Goal: Navigation & Orientation: Find specific page/section

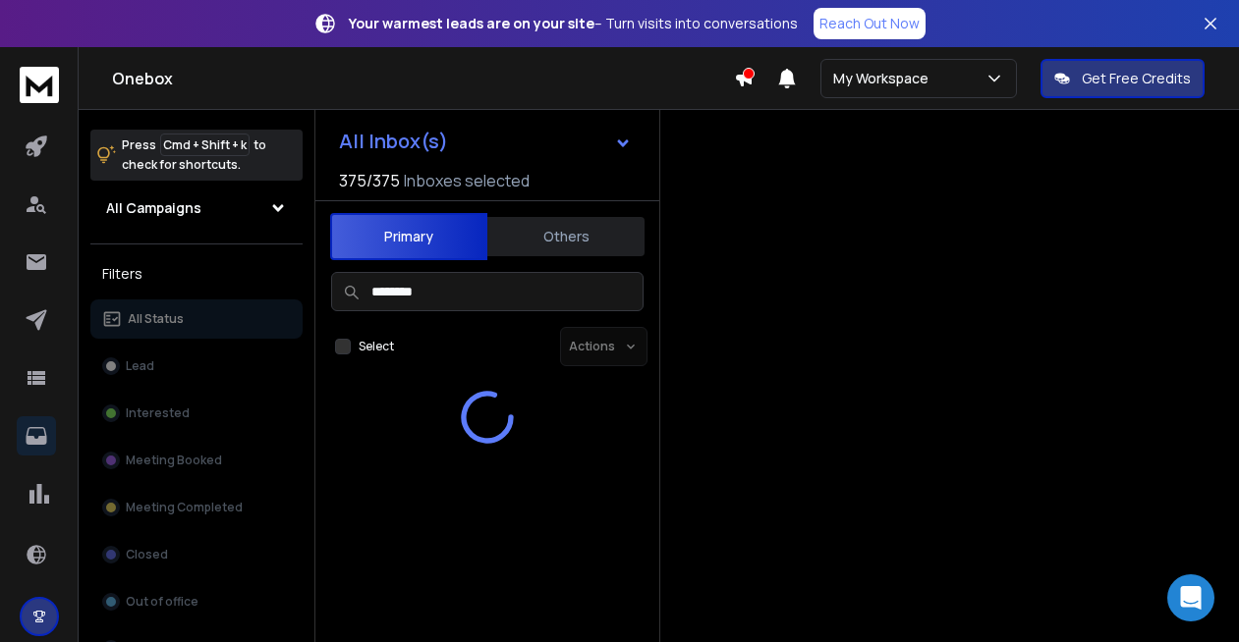
click at [414, 218] on button "Primary" at bounding box center [408, 236] width 157 height 47
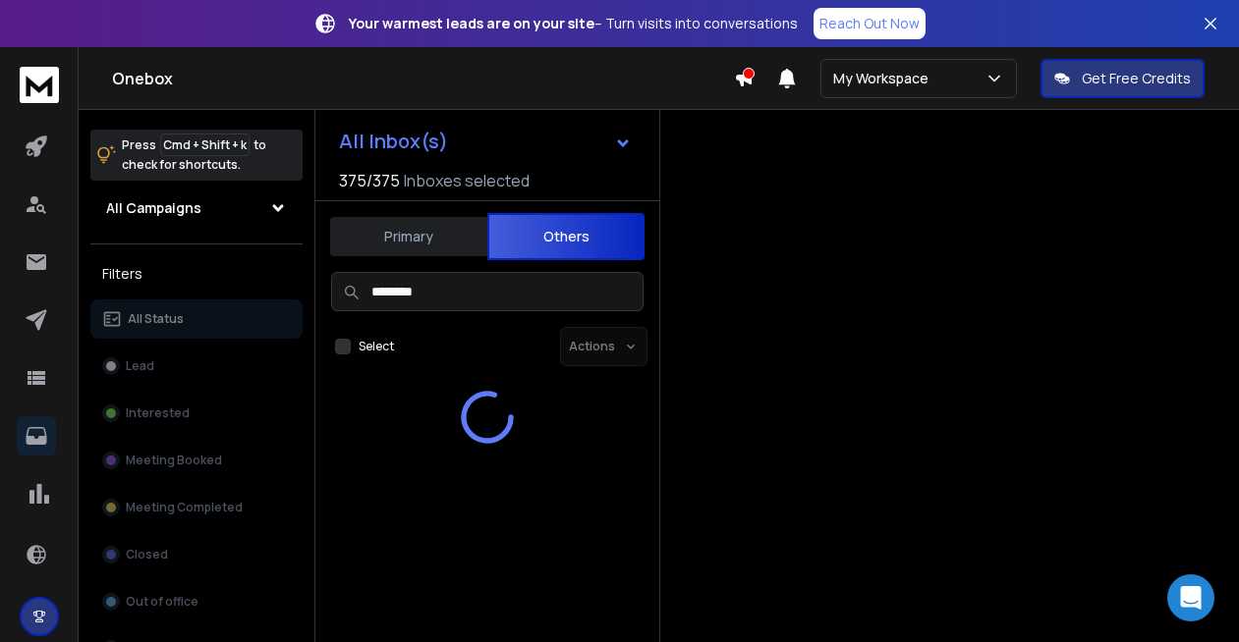
click at [589, 235] on button "Others" at bounding box center [565, 236] width 157 height 47
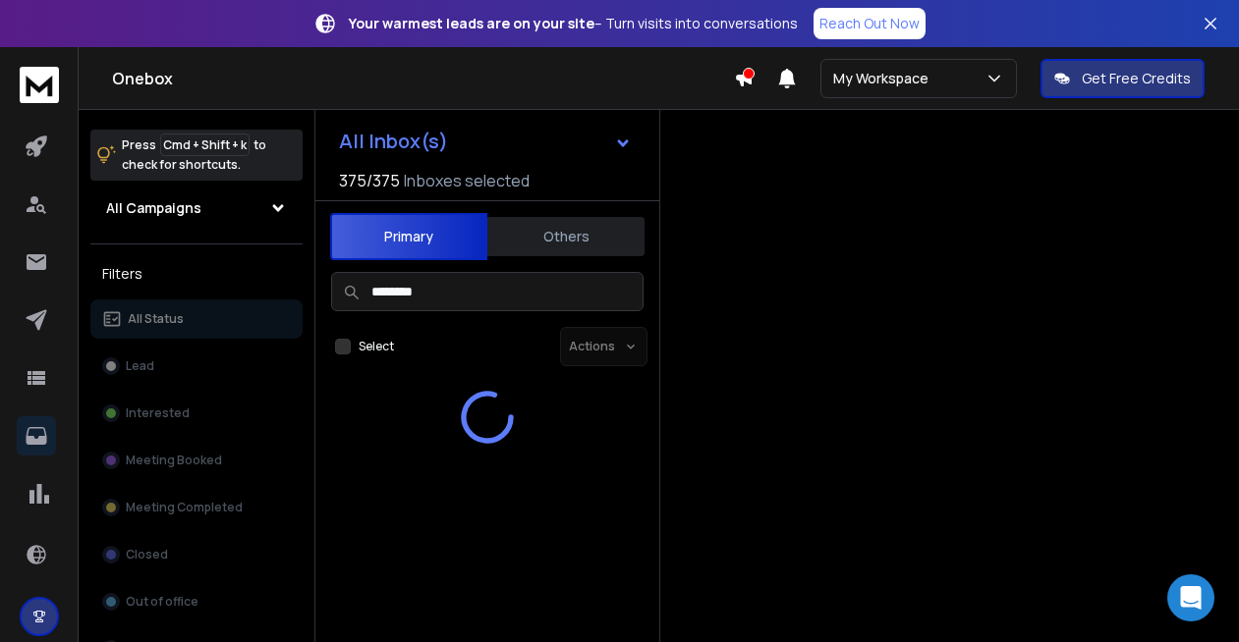
click at [421, 239] on button "Primary" at bounding box center [408, 236] width 157 height 47
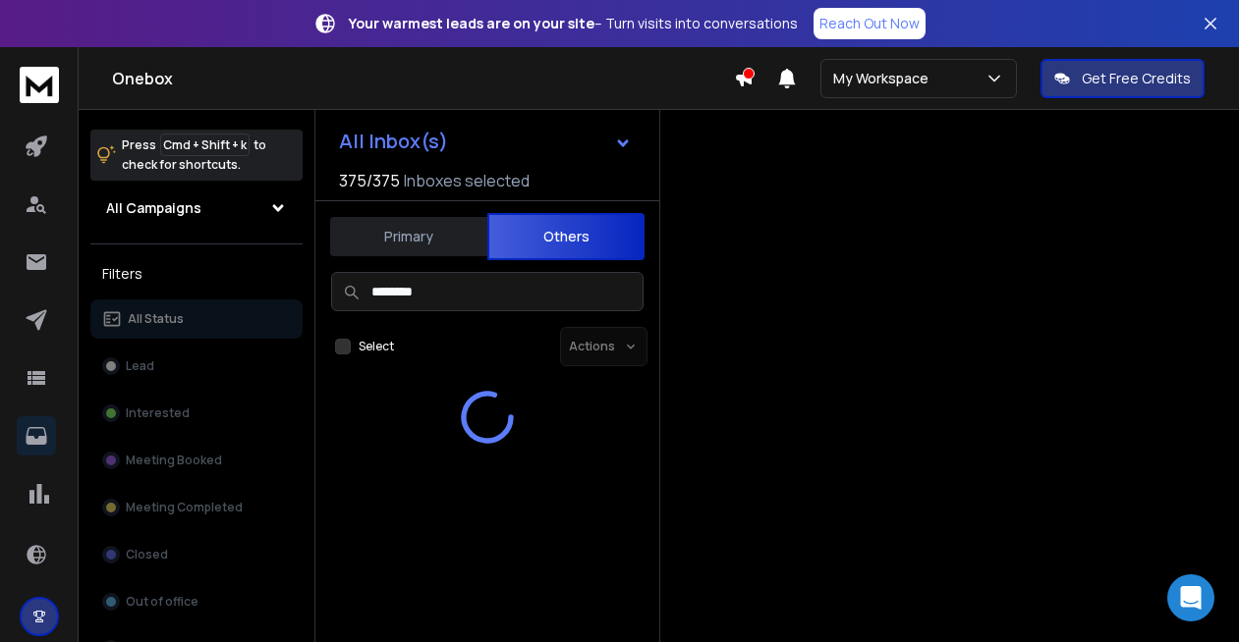
click at [567, 223] on button "Others" at bounding box center [565, 236] width 157 height 47
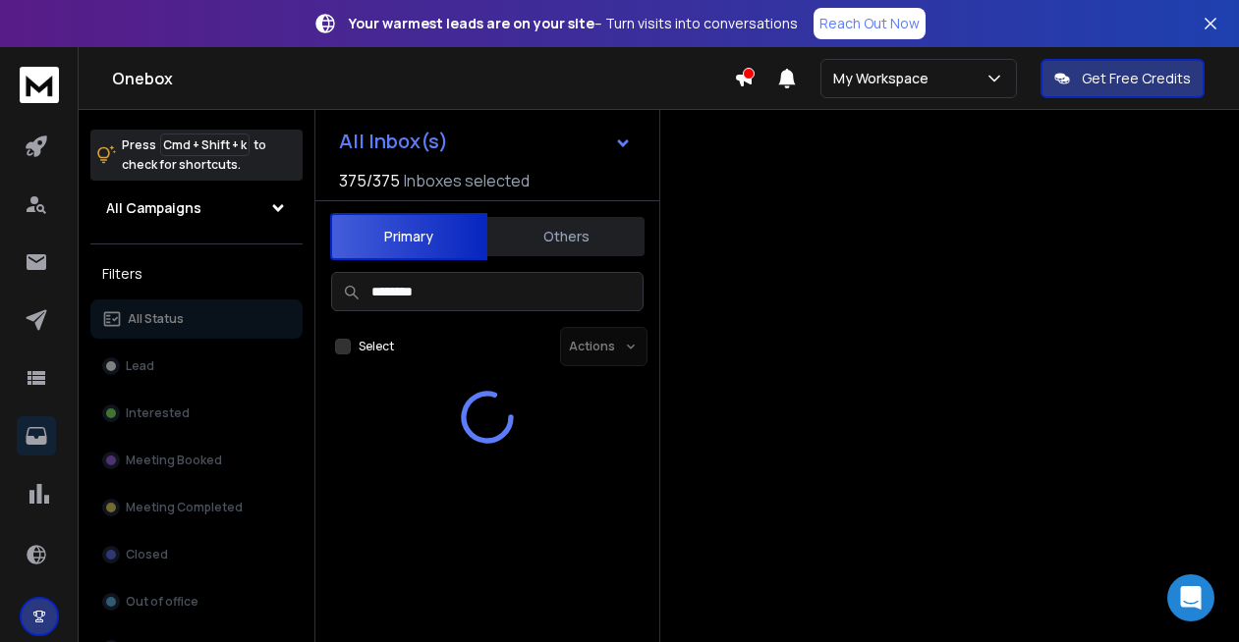
click at [443, 234] on button "Primary" at bounding box center [408, 236] width 157 height 47
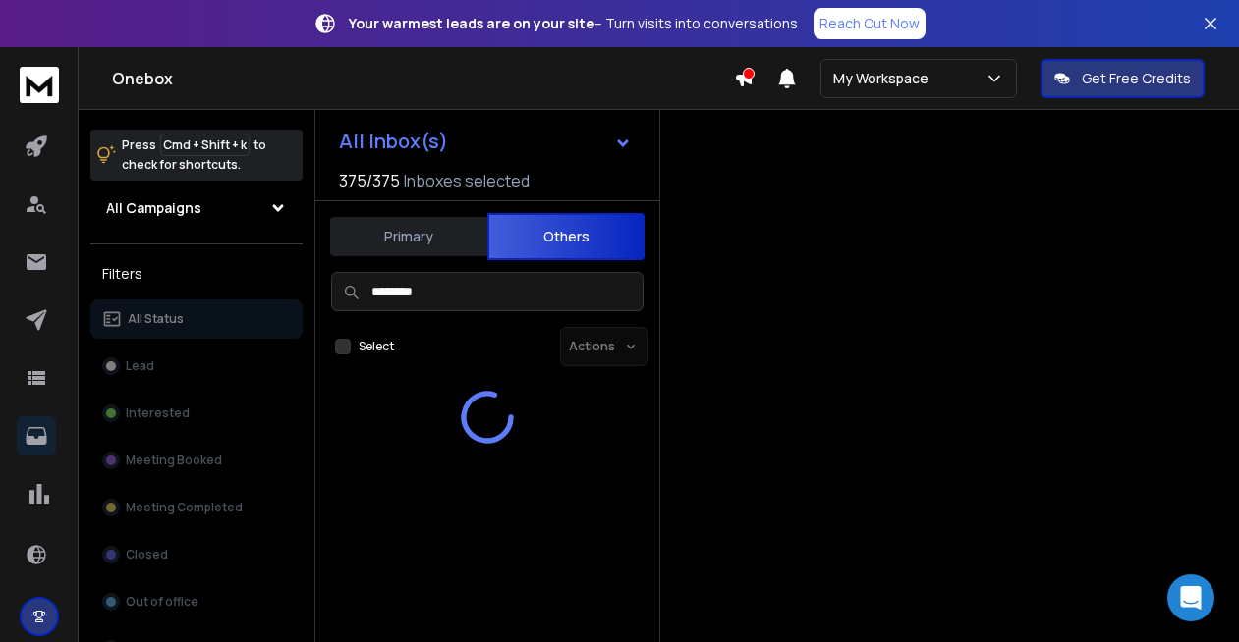
click at [585, 233] on button "Others" at bounding box center [565, 236] width 157 height 47
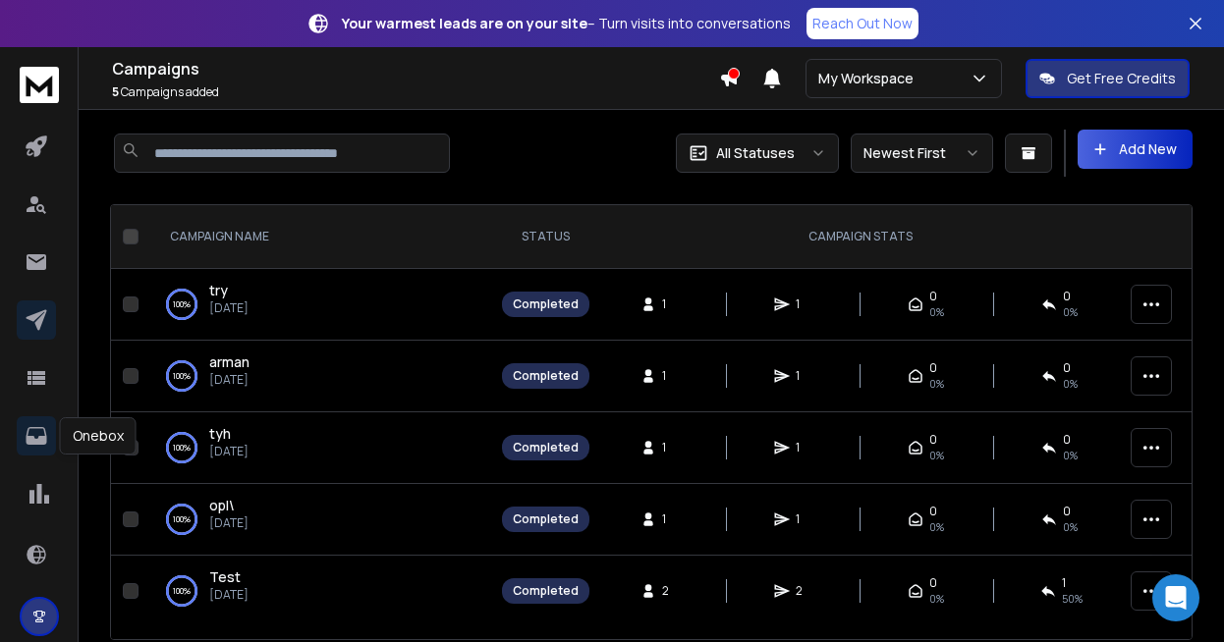
click at [19, 431] on link at bounding box center [36, 436] width 39 height 39
